Goal: Task Accomplishment & Management: Manage account settings

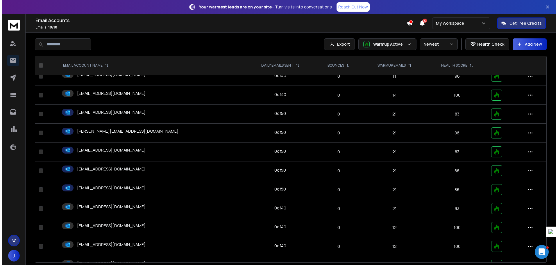
scroll to position [157, 0]
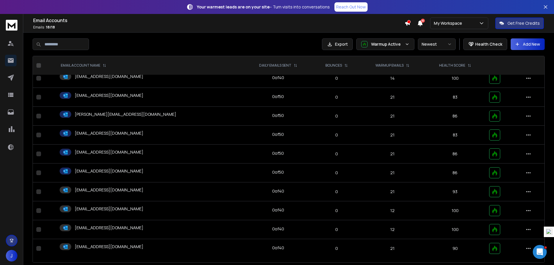
click at [95, 134] on p "[EMAIL_ADDRESS][DOMAIN_NAME]" at bounding box center [109, 133] width 69 height 6
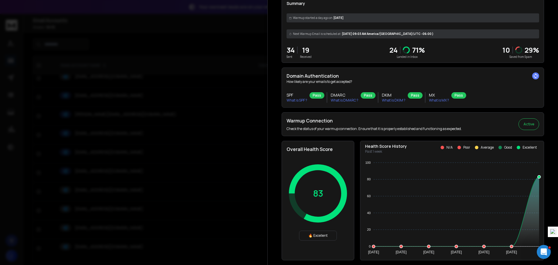
scroll to position [0, 0]
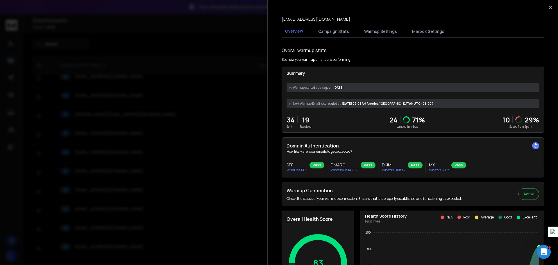
click at [379, 27] on button "Warmup Settings" at bounding box center [381, 31] width 40 height 13
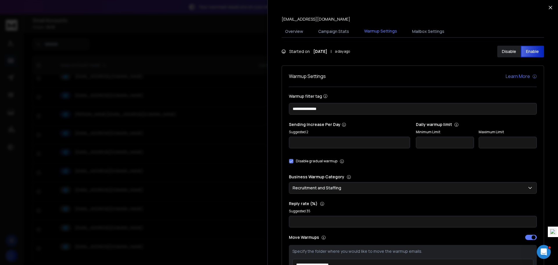
click at [549, 5] on icon "button" at bounding box center [550, 8] width 6 height 6
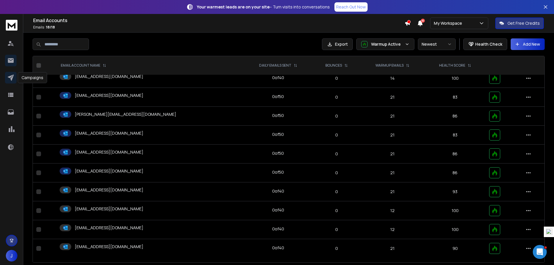
click at [8, 76] on icon at bounding box center [10, 77] width 7 height 7
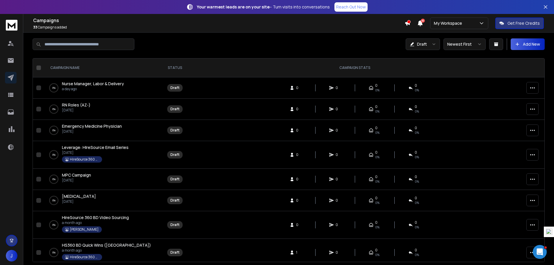
click at [82, 84] on span "Nurse Manager, Labor & Delivery" at bounding box center [93, 84] width 62 height 6
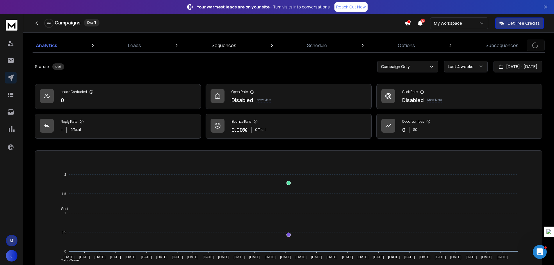
click at [225, 44] on p "Sequences" at bounding box center [224, 45] width 25 height 7
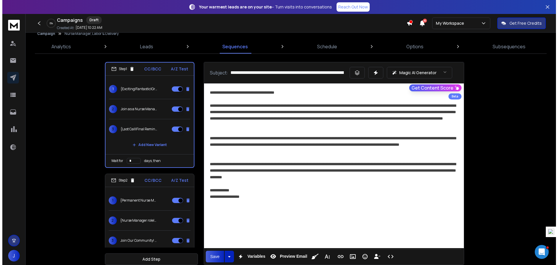
scroll to position [9, 0]
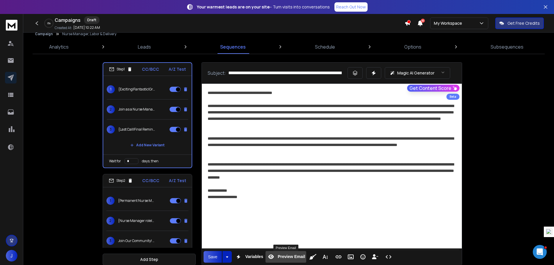
click at [282, 256] on span "Preview Email" at bounding box center [291, 256] width 30 height 5
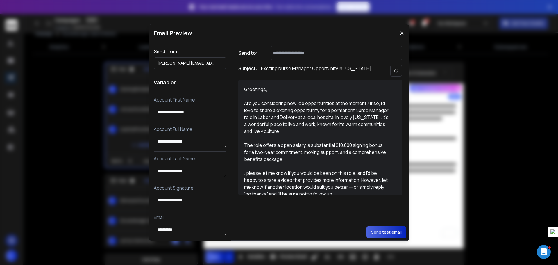
scroll to position [58, 0]
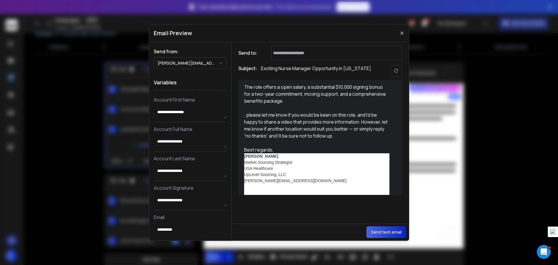
click at [402, 33] on icon at bounding box center [401, 32] width 3 height 3
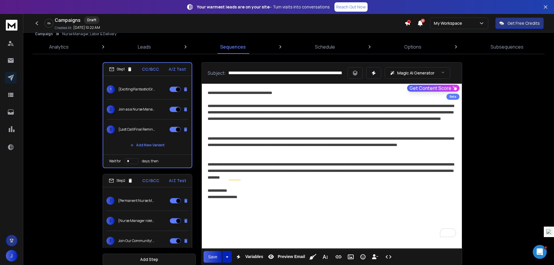
click at [256, 106] on div "**********" at bounding box center [331, 116] width 248 height 26
click at [238, 104] on div "**********" at bounding box center [331, 116] width 248 height 26
click at [290, 257] on span "Preview Email" at bounding box center [291, 256] width 30 height 5
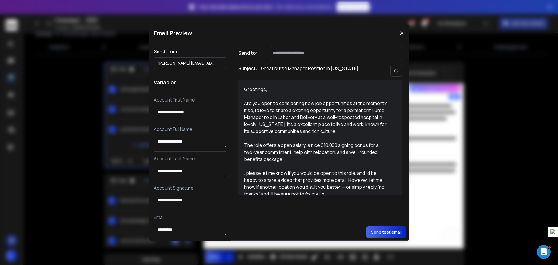
click at [402, 33] on icon at bounding box center [401, 32] width 3 height 3
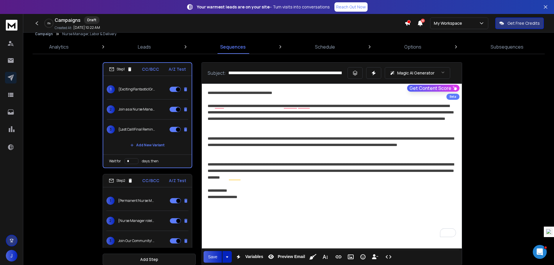
click at [282, 105] on div "**********" at bounding box center [331, 116] width 248 height 26
click at [289, 257] on span "Preview Email" at bounding box center [291, 256] width 30 height 5
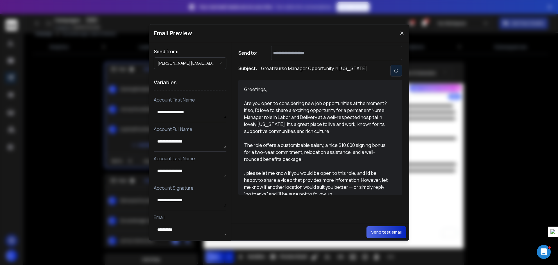
click at [398, 69] on icon at bounding box center [396, 71] width 4 height 4
click at [402, 32] on icon at bounding box center [402, 33] width 5 height 5
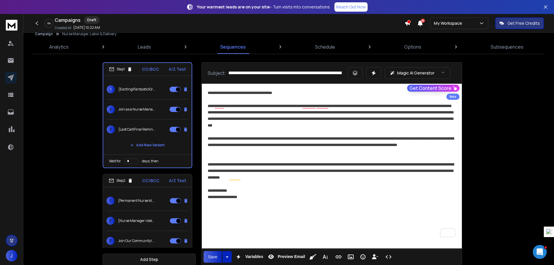
click at [306, 137] on div "**********" at bounding box center [331, 144] width 248 height 19
click at [285, 255] on span "Preview Email" at bounding box center [291, 256] width 30 height 5
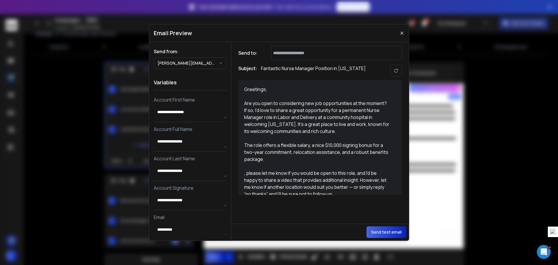
click at [400, 31] on div "Email Preview" at bounding box center [279, 32] width 260 height 17
click at [404, 31] on icon at bounding box center [402, 33] width 5 height 5
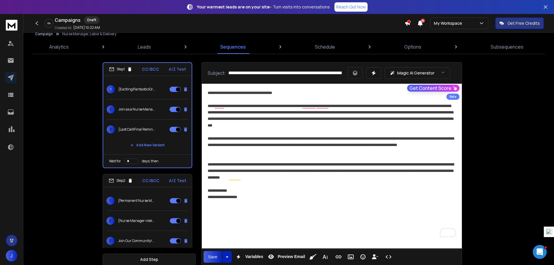
click at [143, 112] on div "2 Join as a Nurse Manager - Labor & Delivery in {[US_STATE]|Bama|the South|AL}" at bounding box center [131, 109] width 49 height 8
type input "**********"
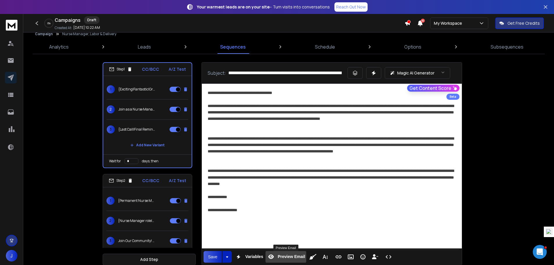
click at [290, 257] on span "Preview Email" at bounding box center [291, 256] width 30 height 5
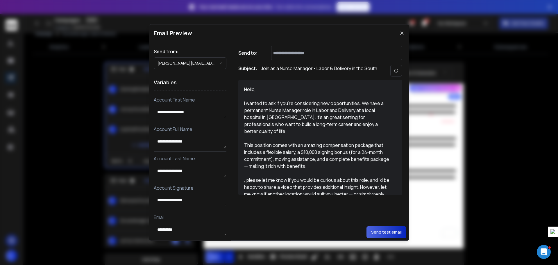
click at [401, 33] on icon at bounding box center [402, 33] width 5 height 5
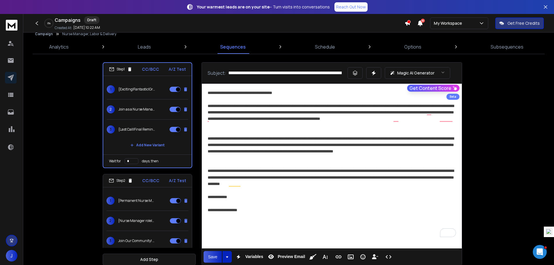
drag, startPoint x: 356, startPoint y: 112, endPoint x: 359, endPoint y: 115, distance: 4.2
click at [356, 112] on div "**********" at bounding box center [331, 116] width 248 height 26
click at [297, 256] on span "Preview Email" at bounding box center [291, 256] width 30 height 5
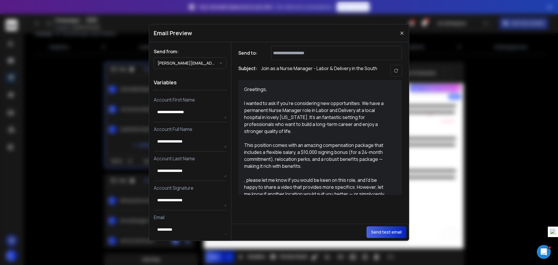
click at [401, 33] on icon at bounding box center [402, 33] width 5 height 5
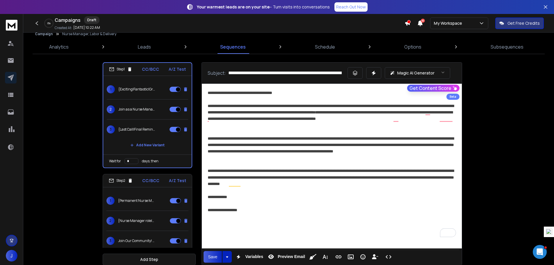
click at [500, 117] on div "Step 1 CC/BCC A/Z Test 1 {Exciting|Fantastic|Great} Nurse Manager {Opportunity|…" at bounding box center [289, 163] width 512 height 207
click at [291, 256] on span "Preview Email" at bounding box center [291, 256] width 30 height 5
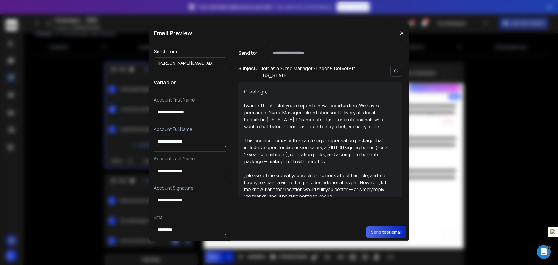
click at [401, 33] on icon at bounding box center [402, 33] width 5 height 5
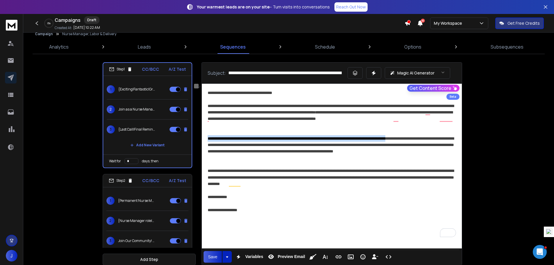
drag, startPoint x: 207, startPoint y: 137, endPoint x: 429, endPoint y: 139, distance: 221.7
click at [429, 139] on div "**********" at bounding box center [331, 148] width 248 height 26
click at [422, 160] on div "**********" at bounding box center [331, 148] width 248 height 26
click at [493, 155] on div "Step 1 CC/BCC A/Z Test 1 {Exciting|Fantastic|Great} Nurse Manager {Opportunity|…" at bounding box center [289, 163] width 512 height 207
click at [137, 128] on p "{Last Call|Final Reminder|Last Chance}: Nurse Manager, Labor and Delivery Role …" at bounding box center [136, 129] width 37 height 5
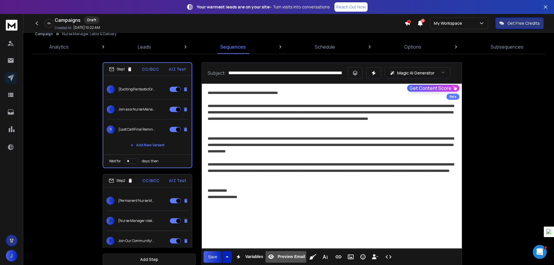
click at [285, 258] on span "Preview Email" at bounding box center [291, 256] width 30 height 5
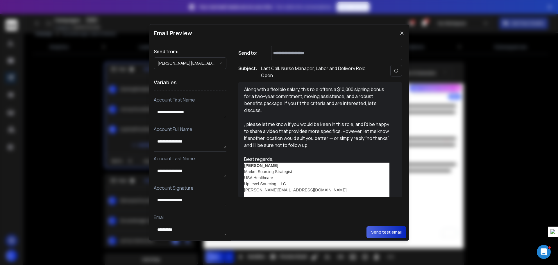
click at [402, 32] on icon at bounding box center [402, 33] width 5 height 5
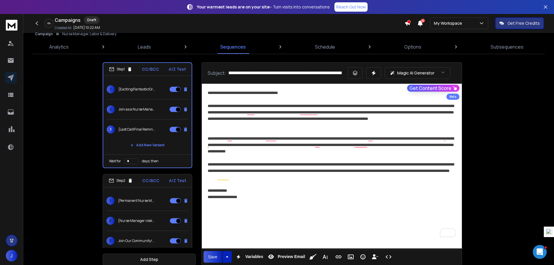
click at [501, 105] on div "Step 1 CC/BCC A/Z Test 1 {Exciting|Fantastic|Great} Nurse Manager {Opportunity|…" at bounding box center [289, 163] width 512 height 207
click at [482, 143] on div "Step 1 CC/BCC A/Z Test 1 {Exciting|Fantastic|Great} Nurse Manager {Opportunity|…" at bounding box center [289, 163] width 512 height 207
click at [135, 89] on p "{Exciting|Fantastic|Great} Nurse Manager {Opportunity|Job|Position} in [US_STAT…" at bounding box center [136, 89] width 37 height 5
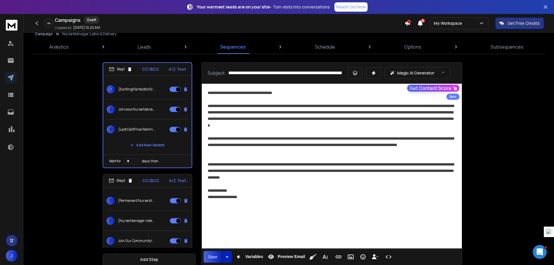
click at [133, 131] on p "{Last Call|Final Reminder|Last Chance}: Nurse Manager, Labor and Delivery Role …" at bounding box center [136, 129] width 37 height 5
type input "**********"
click at [505, 124] on div "Step 1 CC/BCC A/Z Test 1 {Exciting|Fantastic|Great} Nurse Manager {Opportunity|…" at bounding box center [289, 163] width 512 height 207
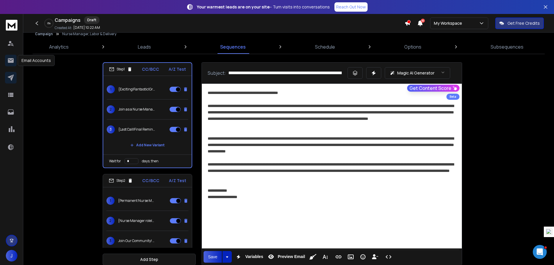
click at [12, 60] on icon at bounding box center [10, 60] width 7 height 7
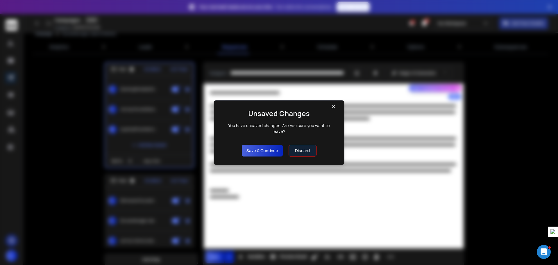
click at [271, 149] on button "Save & Continue" at bounding box center [262, 151] width 41 height 12
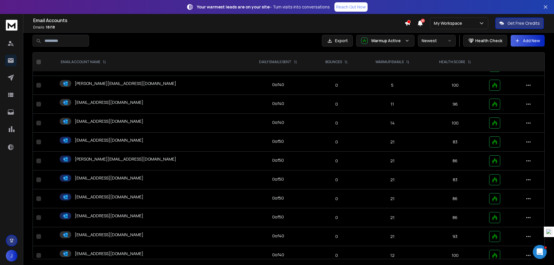
scroll to position [145, 0]
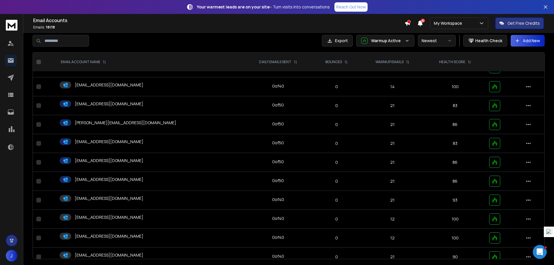
click at [60, 42] on input at bounding box center [61, 41] width 56 height 12
type input "*****"
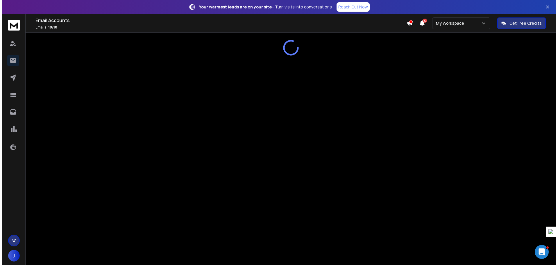
scroll to position [0, 0]
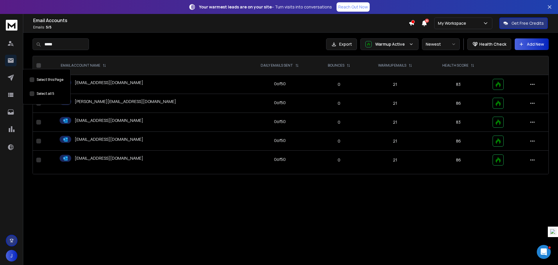
click at [38, 66] on button "Select this Page" at bounding box center [38, 65] width 5 height 5
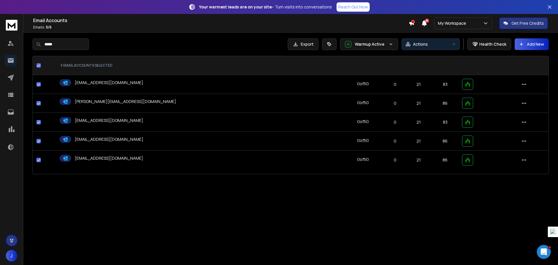
click at [450, 44] on div "Actions" at bounding box center [427, 44] width 44 height 6
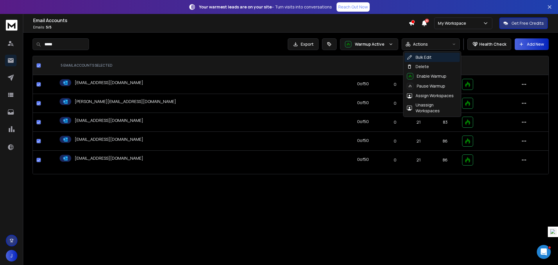
click at [424, 57] on div "Bulk Edit" at bounding box center [419, 57] width 25 height 6
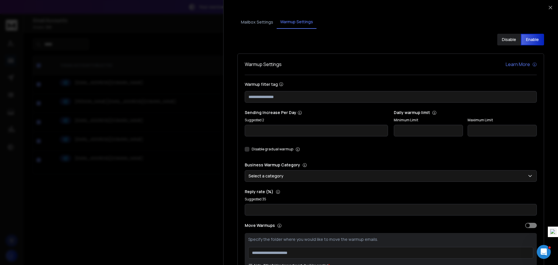
click at [297, 21] on button "Warmup Settings" at bounding box center [297, 21] width 40 height 13
click at [548, 6] on icon "button" at bounding box center [550, 8] width 6 height 6
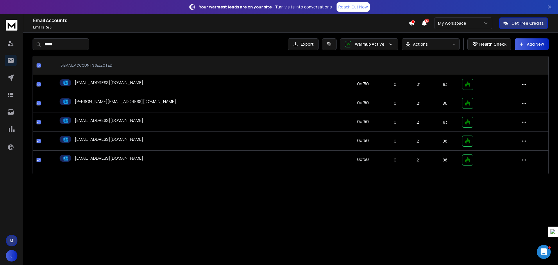
click at [521, 83] on icon at bounding box center [523, 84] width 5 height 5
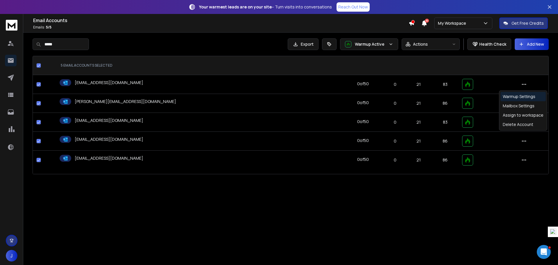
click at [515, 96] on div "Warmup Settings" at bounding box center [522, 96] width 45 height 9
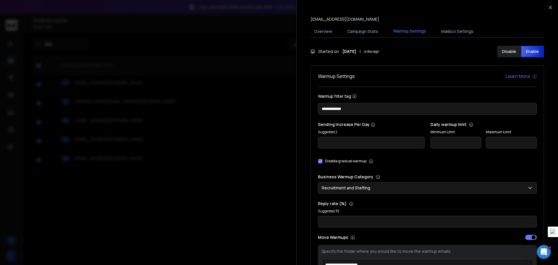
click at [324, 30] on button "Overview" at bounding box center [323, 31] width 25 height 13
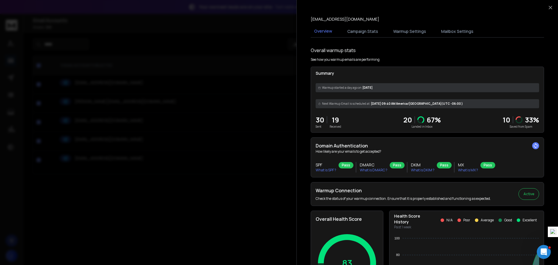
click at [411, 29] on button "Warmup Settings" at bounding box center [410, 31] width 40 height 13
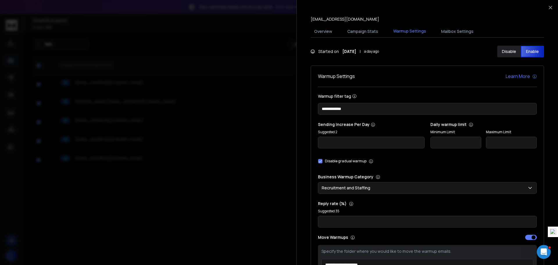
drag, startPoint x: 327, startPoint y: 142, endPoint x: 314, endPoint y: 142, distance: 13.1
click at [314, 142] on div "**********" at bounding box center [427, 204] width 233 height 279
type input "*"
click at [320, 160] on button "Disable gradual warmup" at bounding box center [320, 161] width 5 height 5
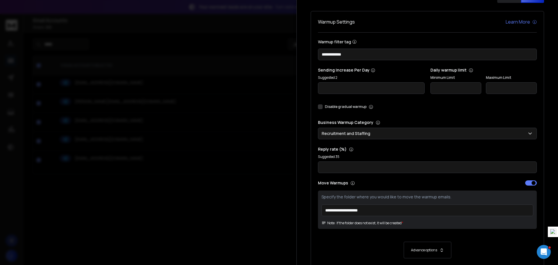
scroll to position [96, 0]
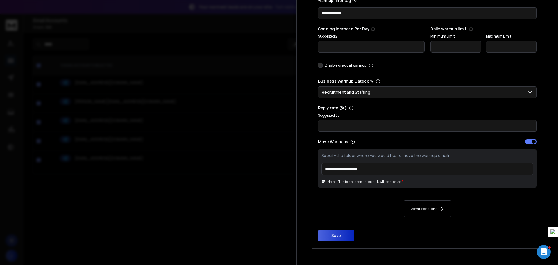
click at [333, 236] on button "Save" at bounding box center [336, 236] width 36 height 12
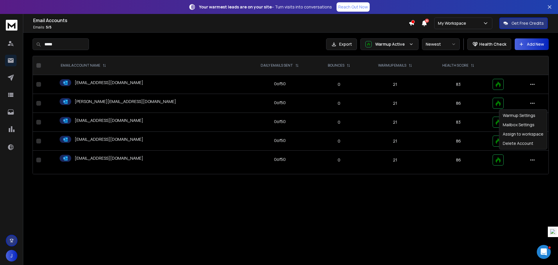
click at [530, 102] on icon at bounding box center [532, 103] width 5 height 5
click at [521, 118] on div "Warmup Settings" at bounding box center [522, 115] width 45 height 9
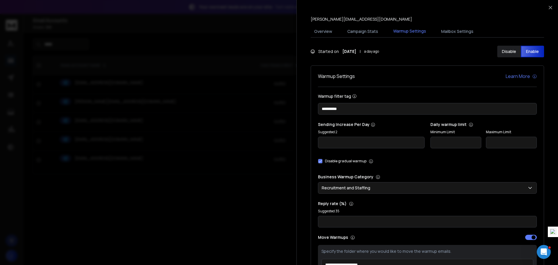
drag, startPoint x: 330, startPoint y: 144, endPoint x: 309, endPoint y: 142, distance: 20.7
click at [309, 142] on div "**********" at bounding box center [427, 180] width 247 height 346
type input "*"
click at [320, 161] on button "Disable gradual warmup" at bounding box center [320, 161] width 5 height 5
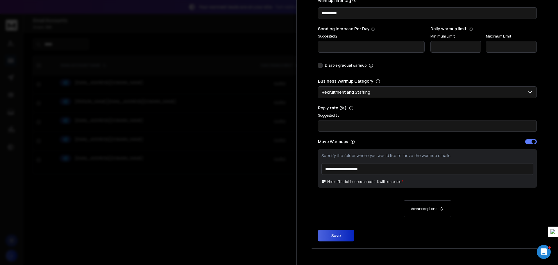
click at [335, 235] on button "Save" at bounding box center [336, 236] width 36 height 12
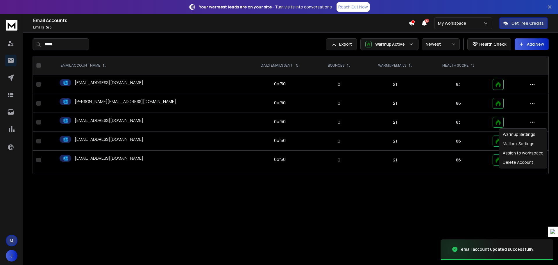
click at [530, 121] on icon at bounding box center [532, 121] width 5 height 5
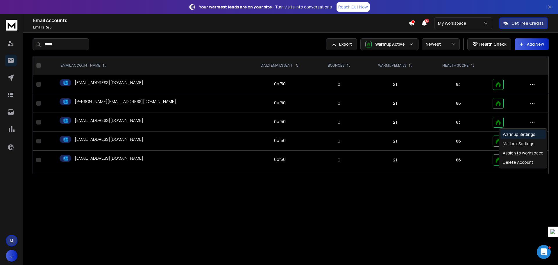
click at [516, 137] on div "Warmup Settings" at bounding box center [522, 134] width 45 height 9
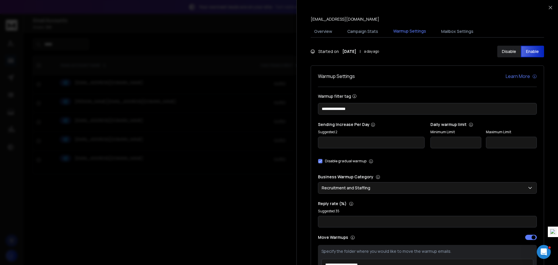
drag, startPoint x: 319, startPoint y: 142, endPoint x: 311, endPoint y: 143, distance: 7.6
click at [311, 143] on div "**********" at bounding box center [427, 204] width 233 height 279
type input "*"
click at [321, 160] on button "Disable gradual warmup" at bounding box center [320, 161] width 5 height 5
click at [544, 252] on icon "Open Intercom Messenger" at bounding box center [543, 251] width 10 height 10
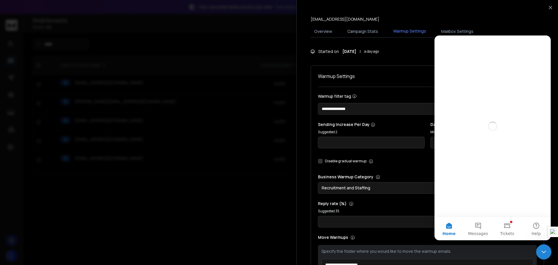
scroll to position [0, 0]
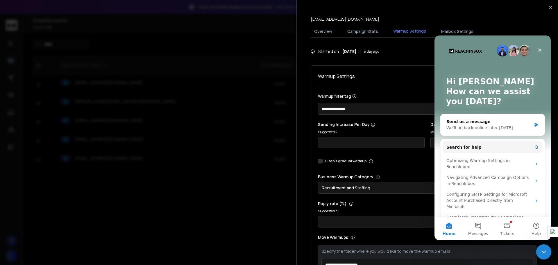
click at [545, 252] on icon "Close Intercom Messenger" at bounding box center [542, 250] width 7 height 7
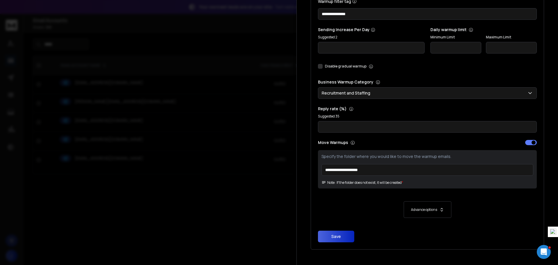
scroll to position [96, 0]
click at [337, 235] on button "Save" at bounding box center [336, 236] width 36 height 12
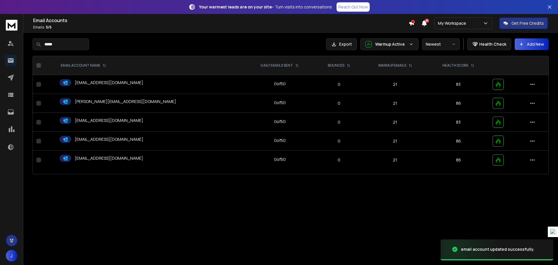
click at [526, 121] on button at bounding box center [532, 122] width 25 height 10
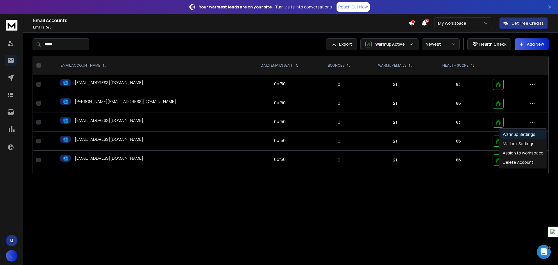
click at [517, 136] on div "Warmup Settings" at bounding box center [522, 134] width 45 height 9
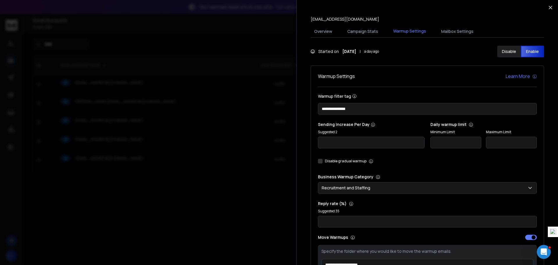
click at [549, 6] on icon "button" at bounding box center [550, 8] width 6 height 6
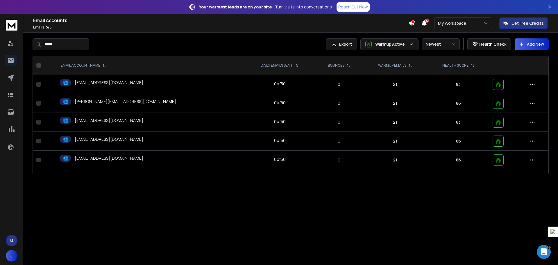
click at [530, 141] on icon at bounding box center [532, 140] width 5 height 5
click at [519, 153] on div "Warmup Settings" at bounding box center [522, 152] width 45 height 9
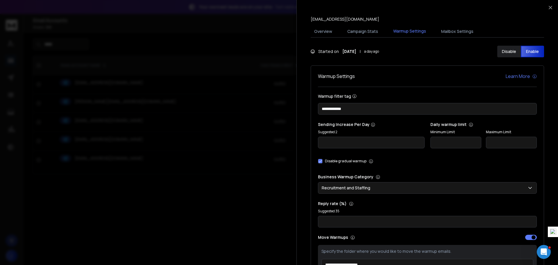
click at [319, 162] on button "Disable gradual warmup" at bounding box center [320, 161] width 5 height 5
drag, startPoint x: 327, startPoint y: 143, endPoint x: 312, endPoint y: 142, distance: 15.7
click at [312, 142] on div "**********" at bounding box center [427, 204] width 233 height 279
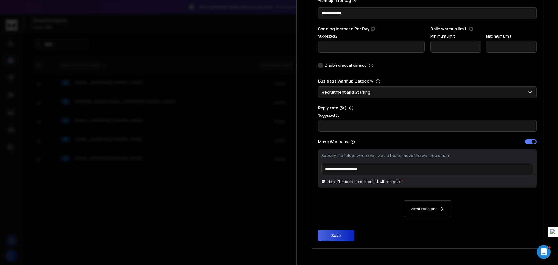
type input "*"
click at [339, 235] on button "Save" at bounding box center [336, 236] width 36 height 12
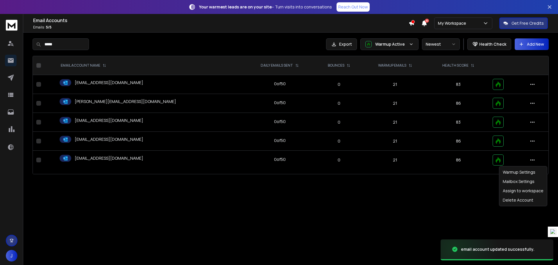
click at [530, 160] on icon at bounding box center [532, 159] width 5 height 5
click at [516, 171] on div "Warmup Settings" at bounding box center [522, 171] width 45 height 9
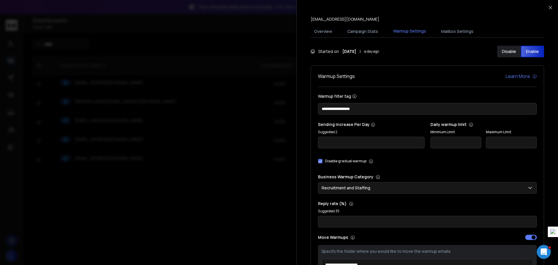
click at [321, 160] on button "Disable gradual warmup" at bounding box center [320, 161] width 5 height 5
drag, startPoint x: 327, startPoint y: 143, endPoint x: 310, endPoint y: 142, distance: 17.5
click at [310, 142] on div "**********" at bounding box center [427, 180] width 247 height 346
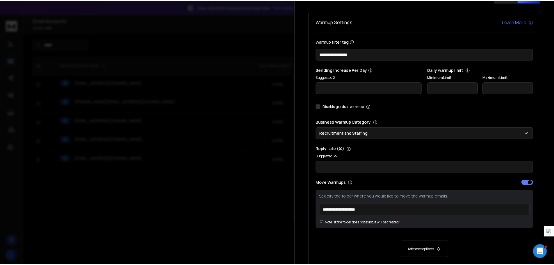
scroll to position [87, 0]
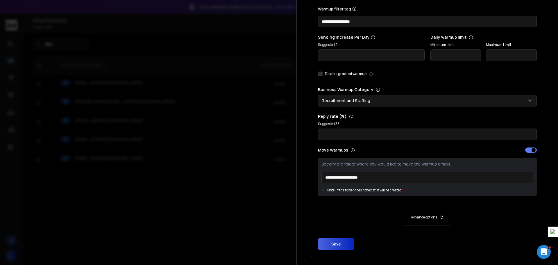
type input "*"
click at [334, 244] on button "Save" at bounding box center [336, 244] width 36 height 12
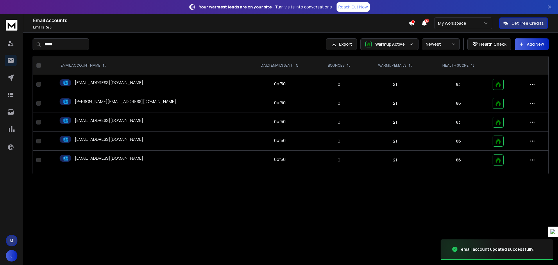
drag, startPoint x: 42, startPoint y: 44, endPoint x: 36, endPoint y: 43, distance: 5.8
click at [36, 43] on div "*****" at bounding box center [61, 44] width 56 height 12
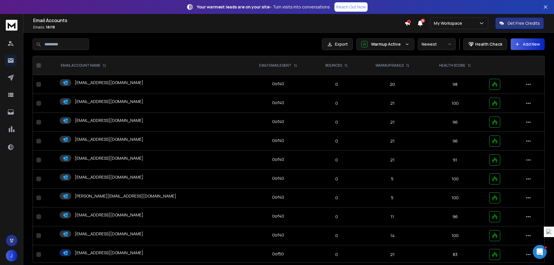
click at [452, 44] on icon "button" at bounding box center [449, 44] width 5 height 5
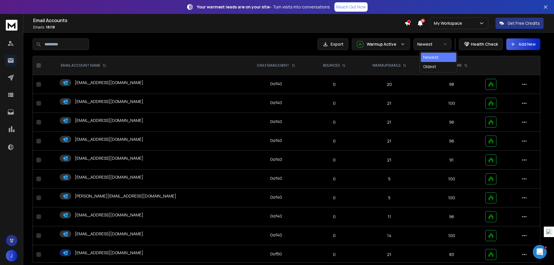
click at [278, 41] on div at bounding box center [173, 44] width 281 height 12
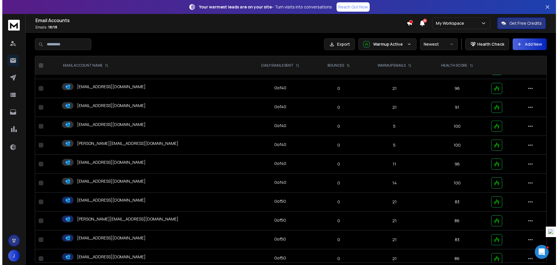
scroll to position [55, 0]
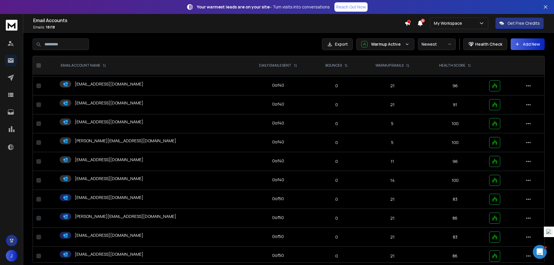
click at [94, 103] on p "[EMAIL_ADDRESS][DOMAIN_NAME]" at bounding box center [109, 103] width 69 height 6
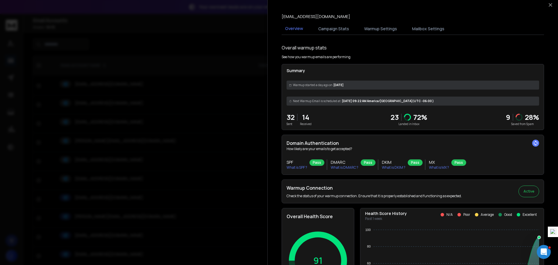
scroll to position [0, 0]
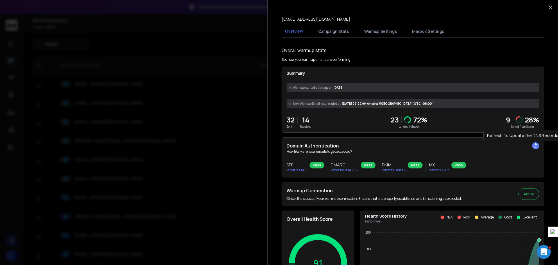
click at [535, 146] on icon at bounding box center [536, 146] width 6 height 6
click at [382, 28] on button "Warmup Settings" at bounding box center [381, 31] width 40 height 13
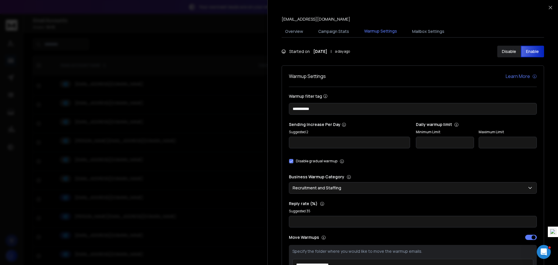
click at [289, 28] on button "Overview" at bounding box center [294, 31] width 25 height 13
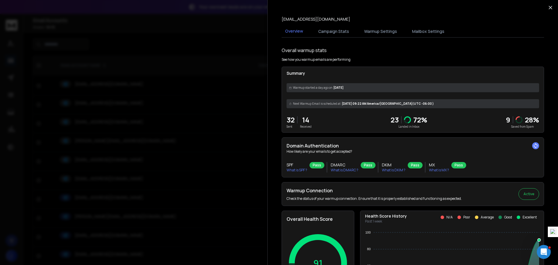
click at [549, 8] on icon "button" at bounding box center [550, 7] width 3 height 3
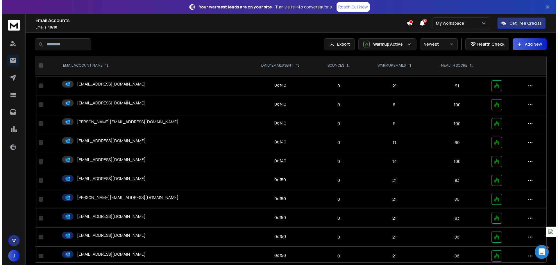
scroll to position [75, 0]
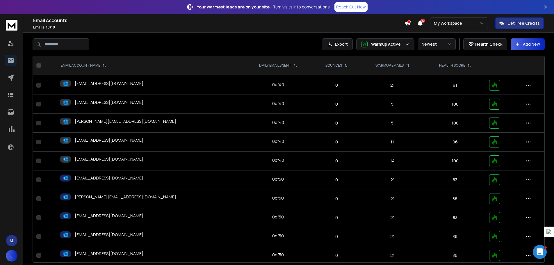
click at [181, 107] on td "[EMAIL_ADDRESS][DOMAIN_NAME]" at bounding box center [149, 104] width 187 height 19
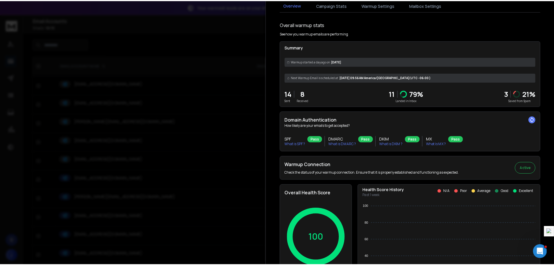
scroll to position [0, 0]
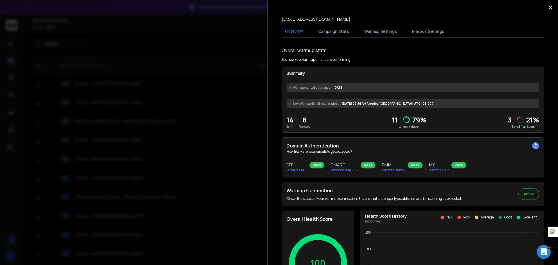
click at [549, 7] on icon "button" at bounding box center [550, 7] width 3 height 3
